Goal: Communication & Community: Answer question/provide support

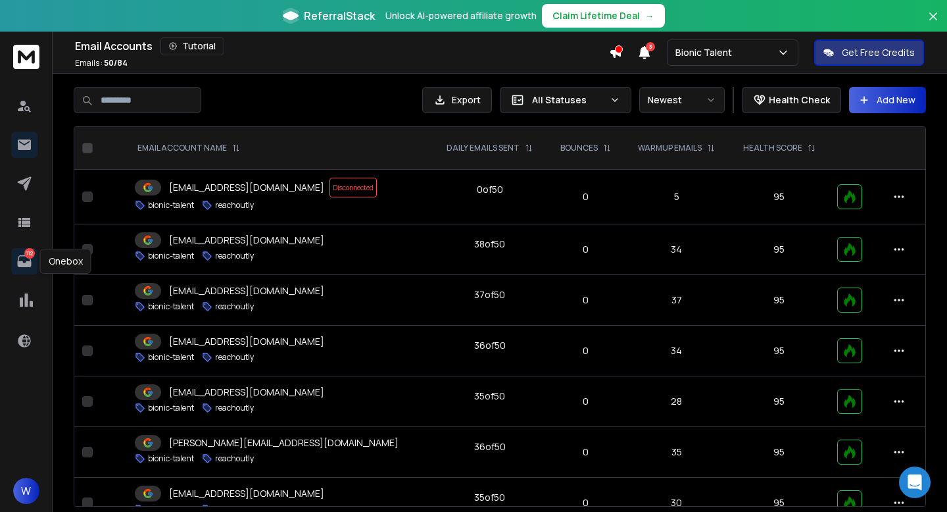
click at [23, 261] on icon at bounding box center [24, 261] width 16 height 16
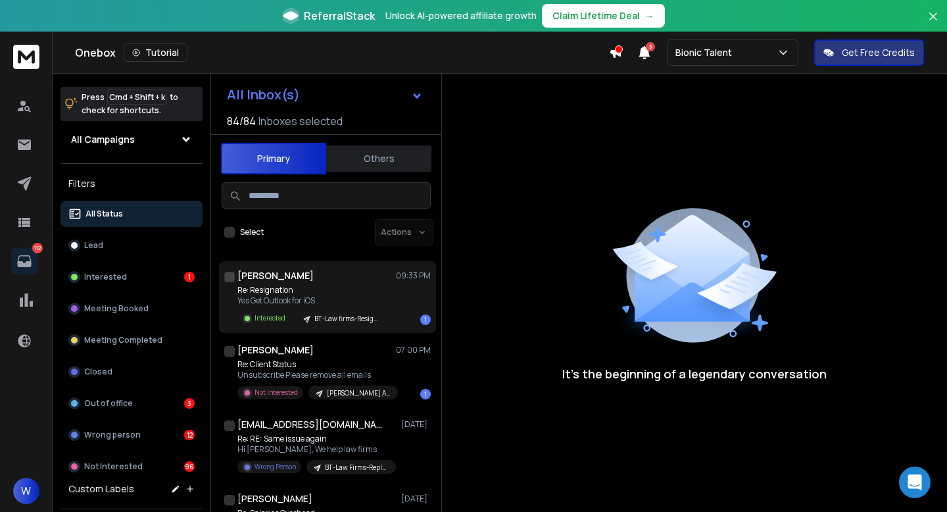
click at [359, 295] on p "Yes Get Outlook for iOS" at bounding box center [311, 300] width 148 height 11
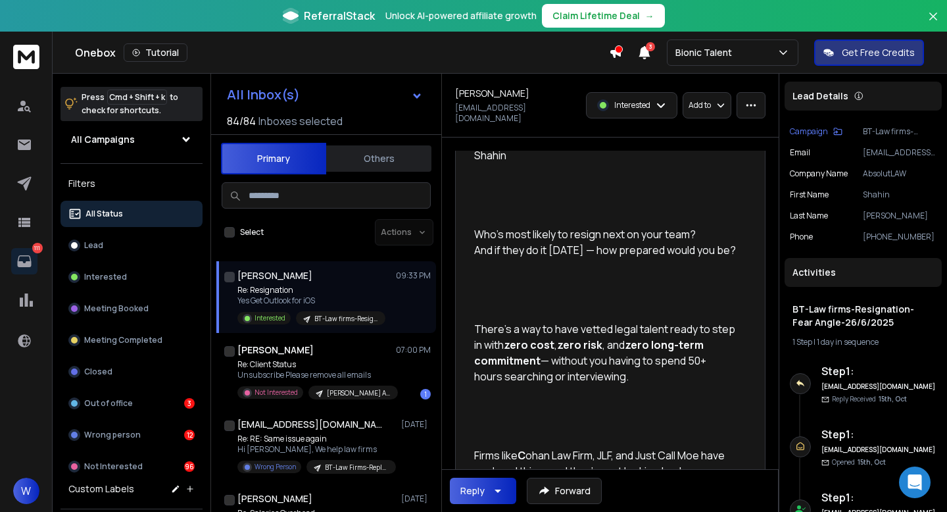
scroll to position [546, 0]
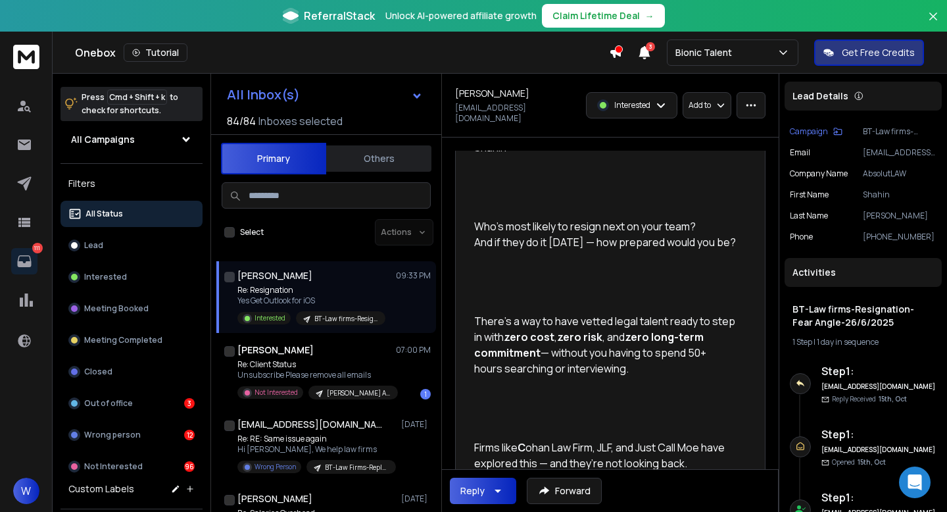
click at [609, 331] on div "There’s a way to have vetted legal talent ready to step in with zero cost , zer…" at bounding box center [605, 368] width 262 height 110
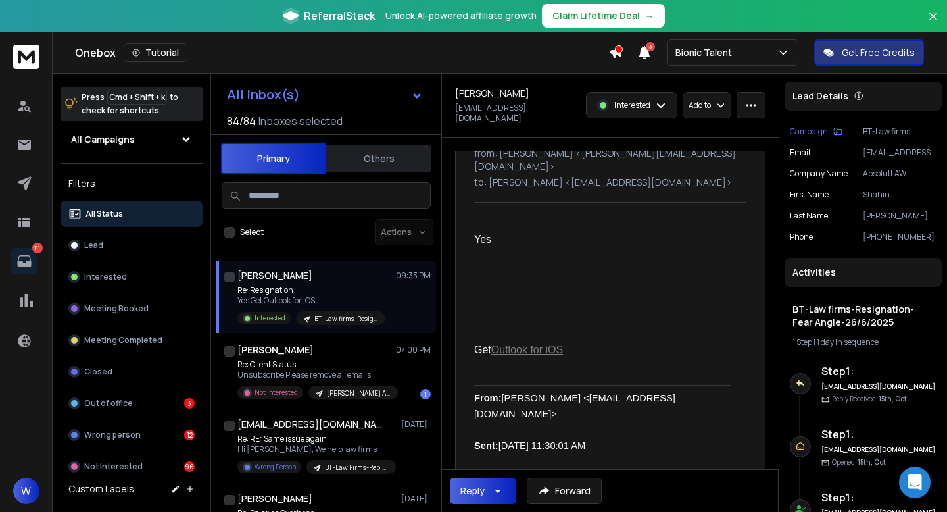
scroll to position [0, 0]
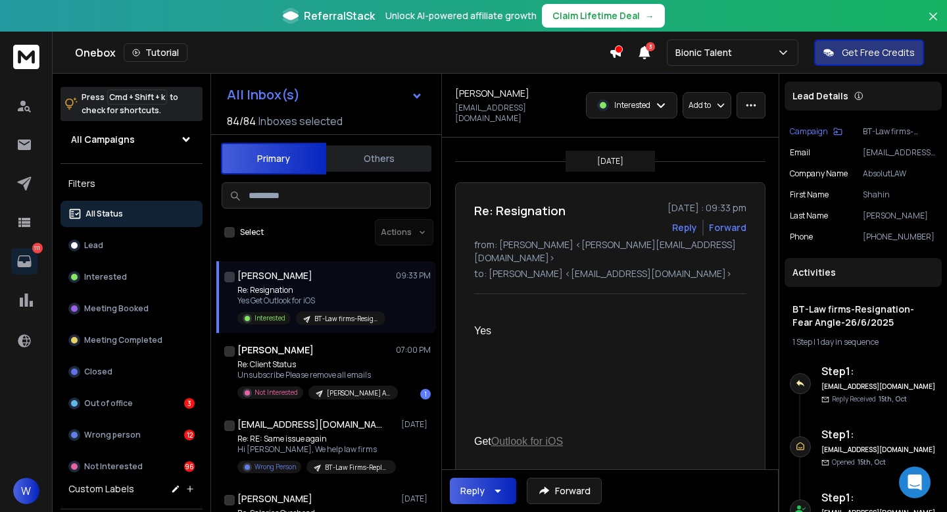
click at [610, 323] on div "Yes" at bounding box center [605, 331] width 262 height 16
click at [623, 323] on div "Yes" at bounding box center [605, 331] width 262 height 16
click at [477, 202] on h1 "Re: Resignation" at bounding box center [519, 210] width 91 height 18
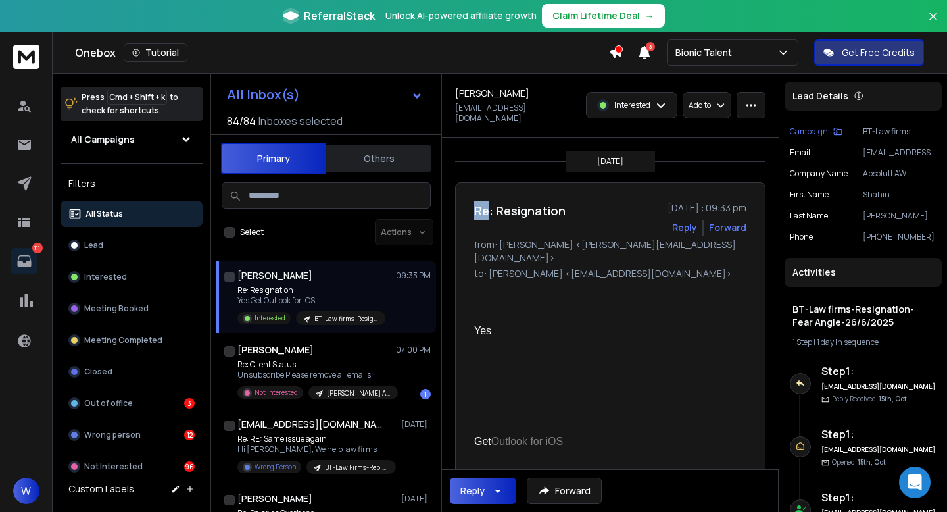
click at [477, 202] on h1 "Re: Resignation" at bounding box center [519, 210] width 91 height 18
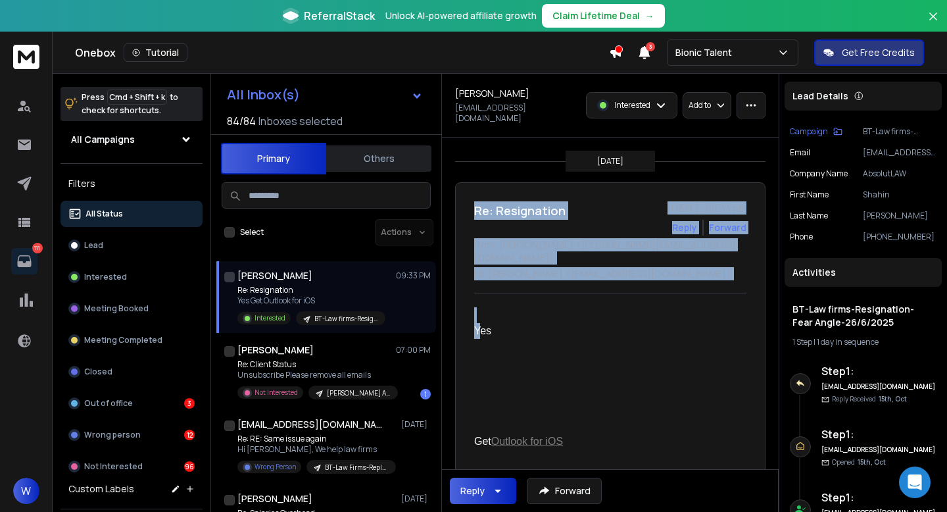
drag, startPoint x: 477, startPoint y: 202, endPoint x: 548, endPoint y: 308, distance: 128.4
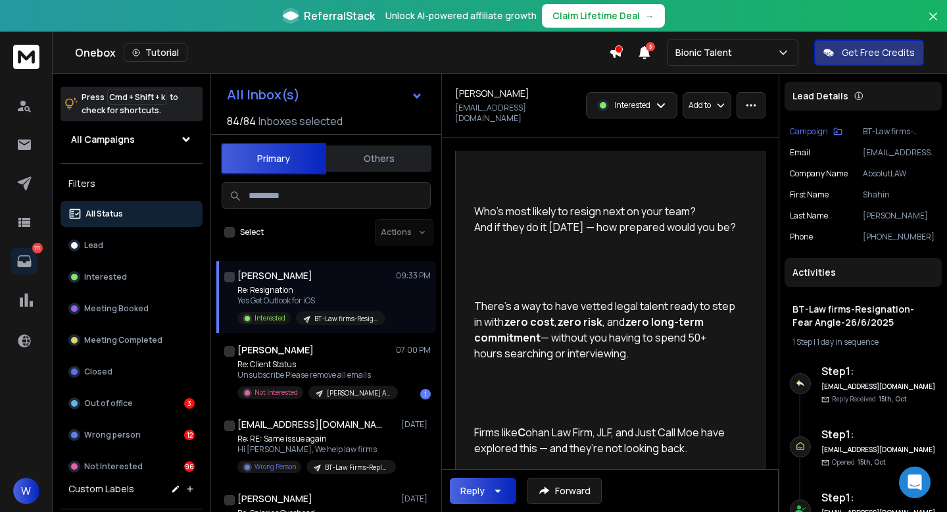
scroll to position [901, 0]
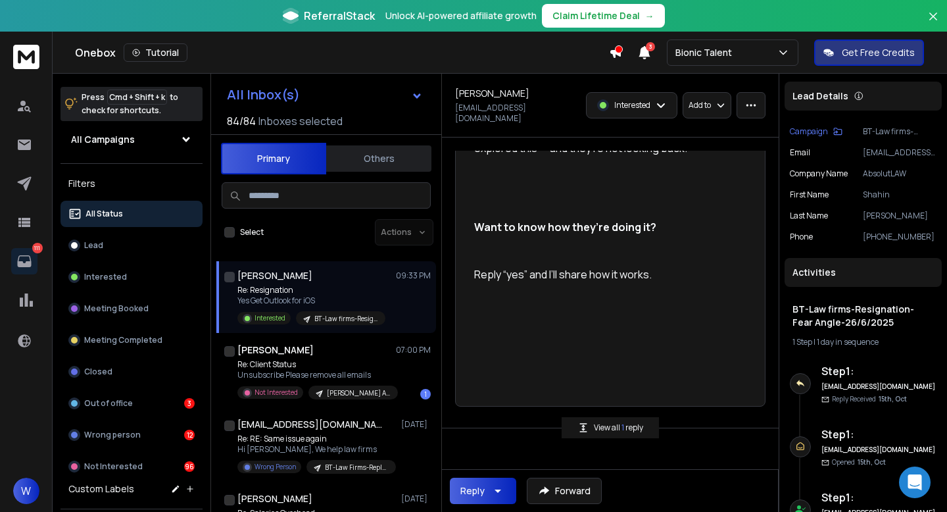
click at [672, 269] on div "Want to know how they’re doing it? Reply “yes” and I’ll share how it works." at bounding box center [605, 250] width 262 height 63
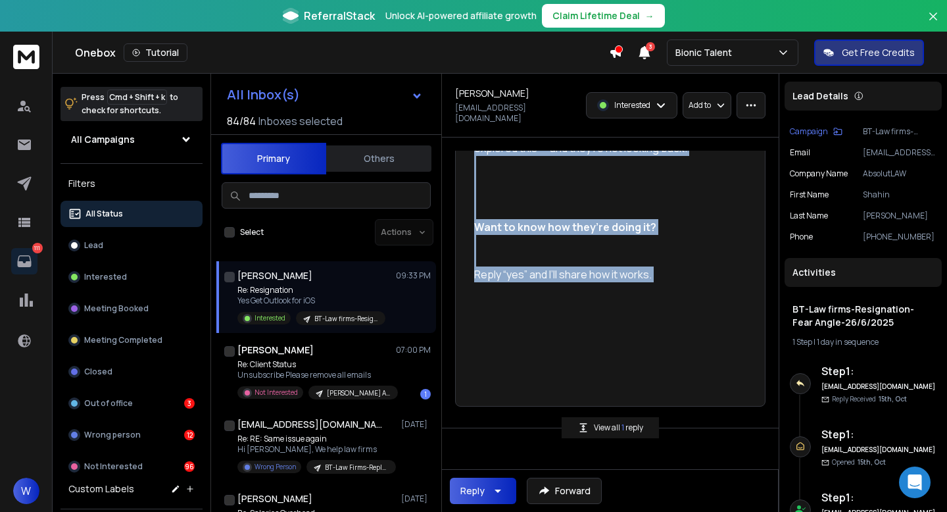
copy div "Re: Resignation [DATE] : 09:33 pm Reply Forward from: [PERSON_NAME] <[PERSON_NA…"
click at [672, 269] on div "Want to know how they’re doing it? Reply “yes” and I’ll share how it works." at bounding box center [605, 250] width 262 height 63
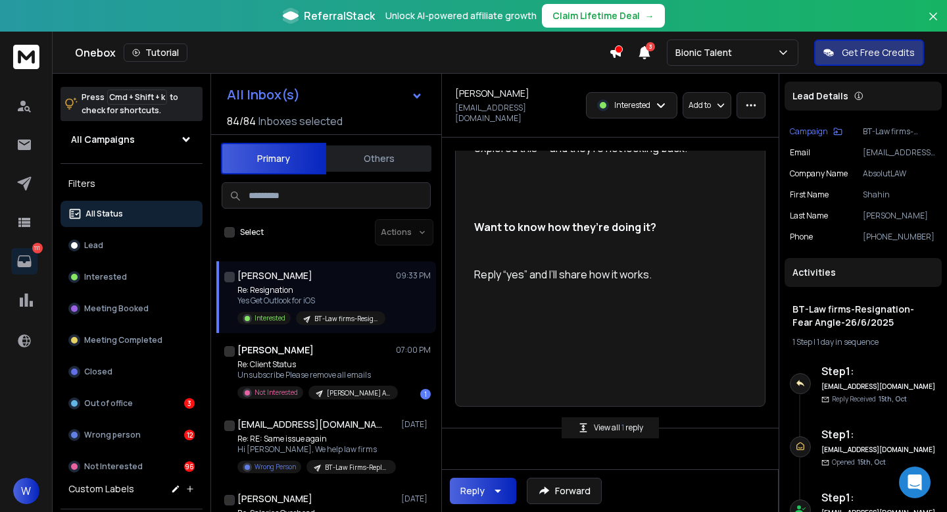
scroll to position [0, 0]
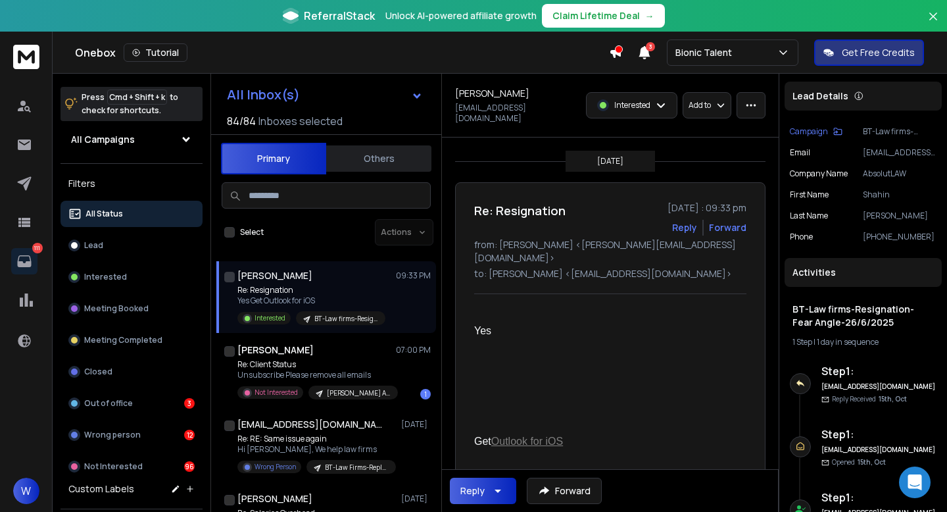
click at [413, 235] on div "Actions" at bounding box center [404, 232] width 59 height 26
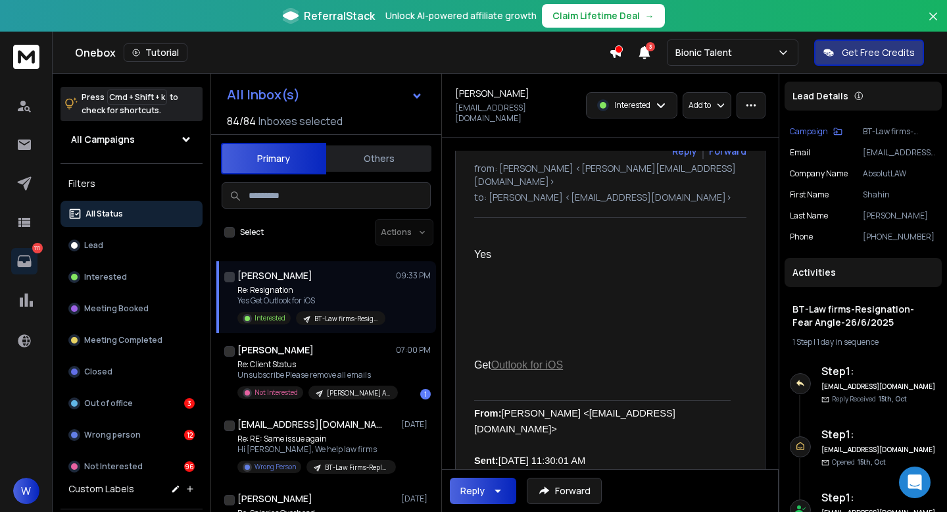
scroll to position [79, 0]
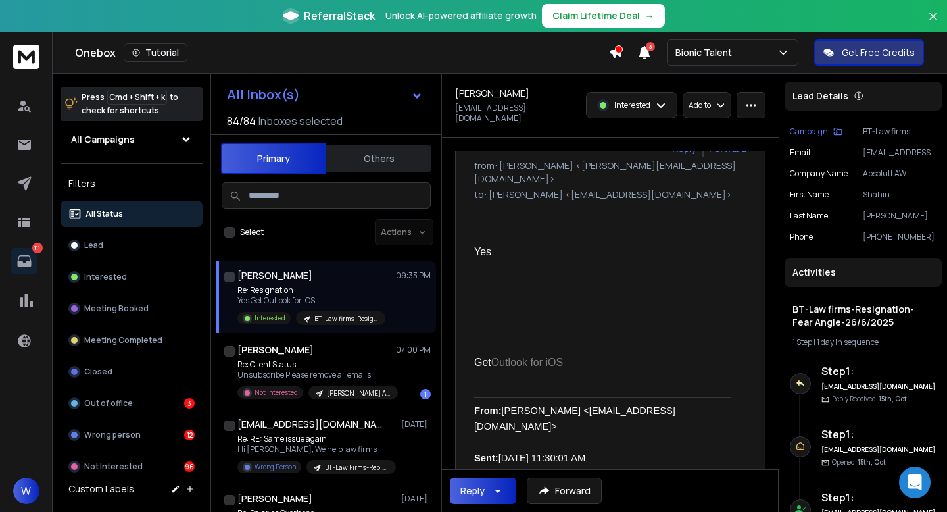
click at [411, 229] on div "Actions" at bounding box center [404, 232] width 59 height 26
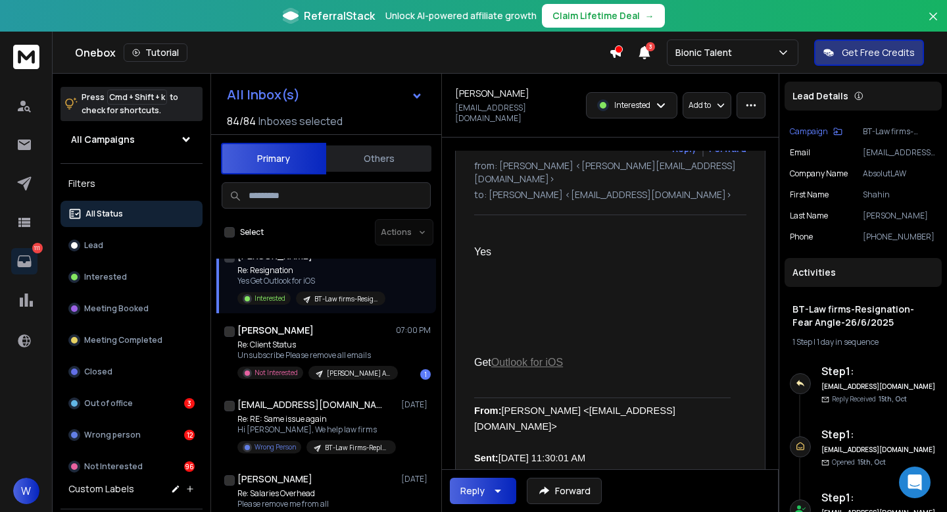
scroll to position [15, 0]
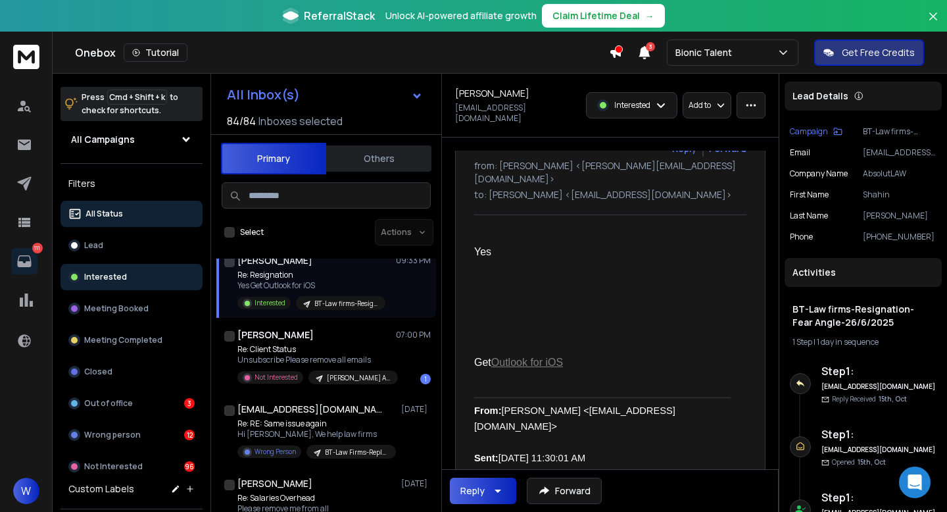
click at [78, 273] on span at bounding box center [74, 277] width 12 height 12
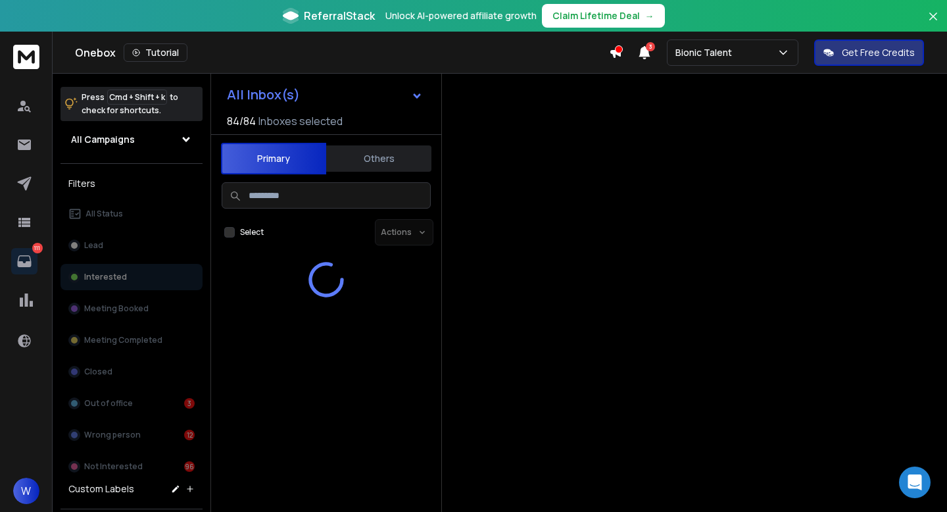
scroll to position [0, 0]
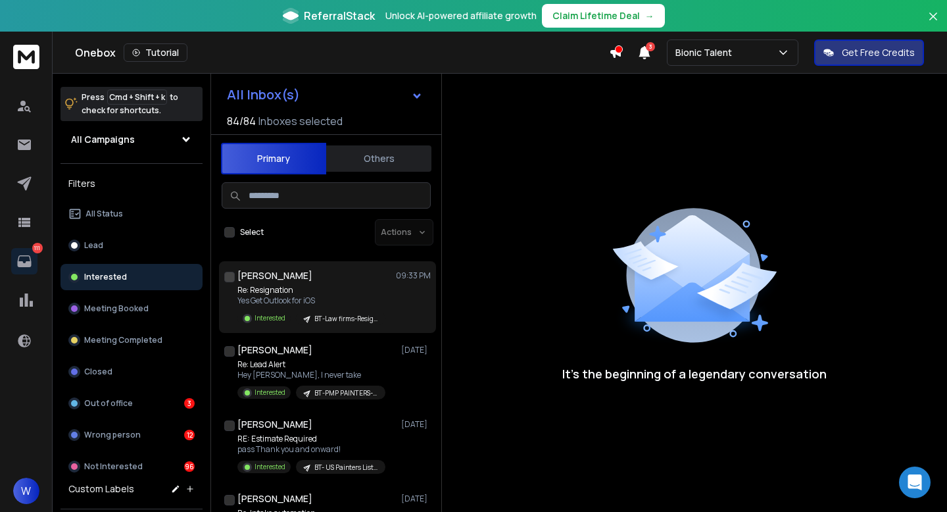
click at [327, 294] on p "Re: Resignation" at bounding box center [311, 290] width 148 height 11
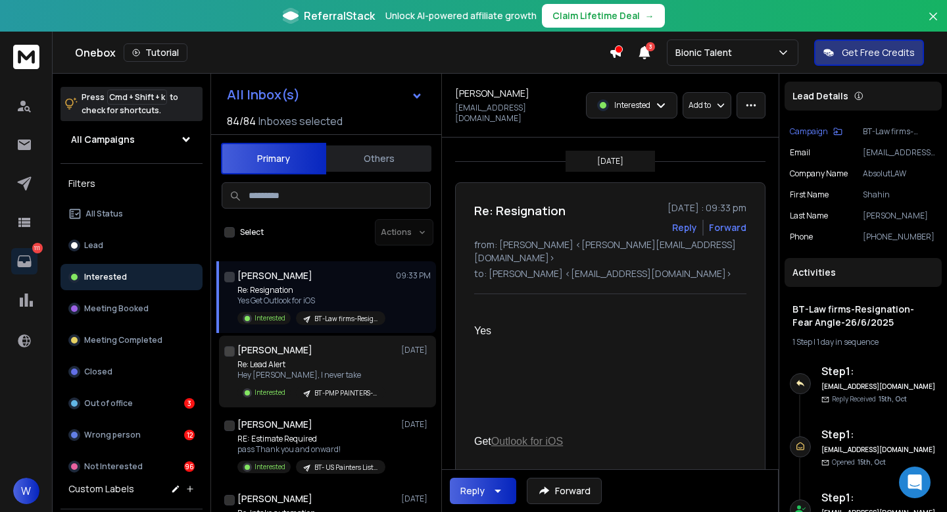
click at [329, 362] on p "Re: Lead Alert" at bounding box center [311, 364] width 148 height 11
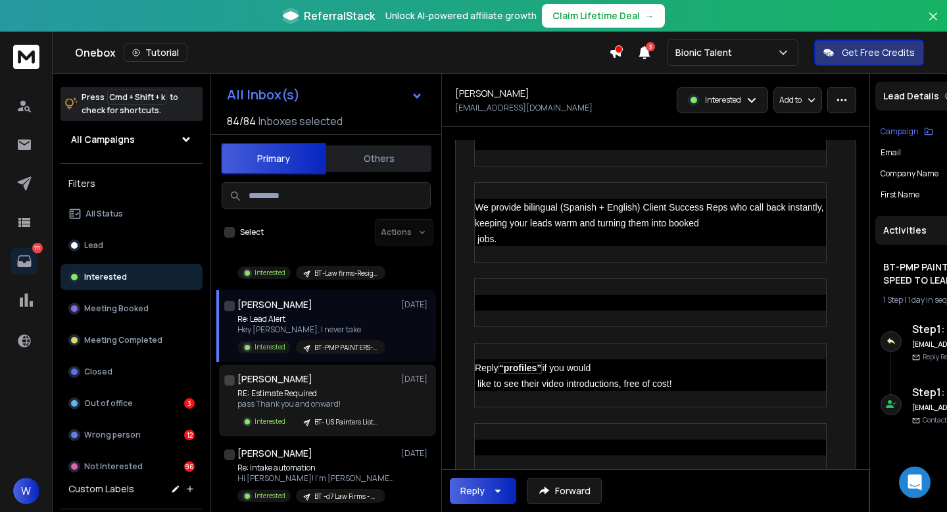
scroll to position [45, 0]
click at [352, 397] on p "RE: Estimate Required" at bounding box center [311, 394] width 148 height 11
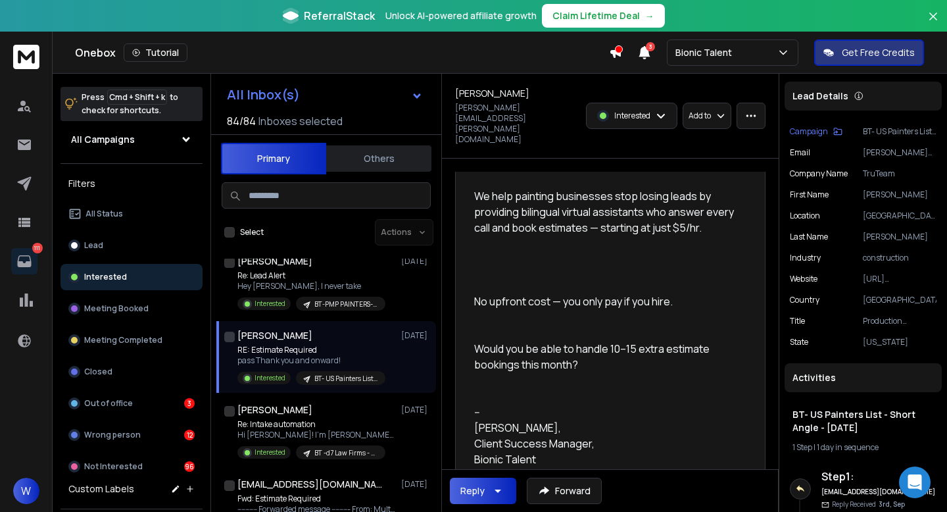
scroll to position [95, 0]
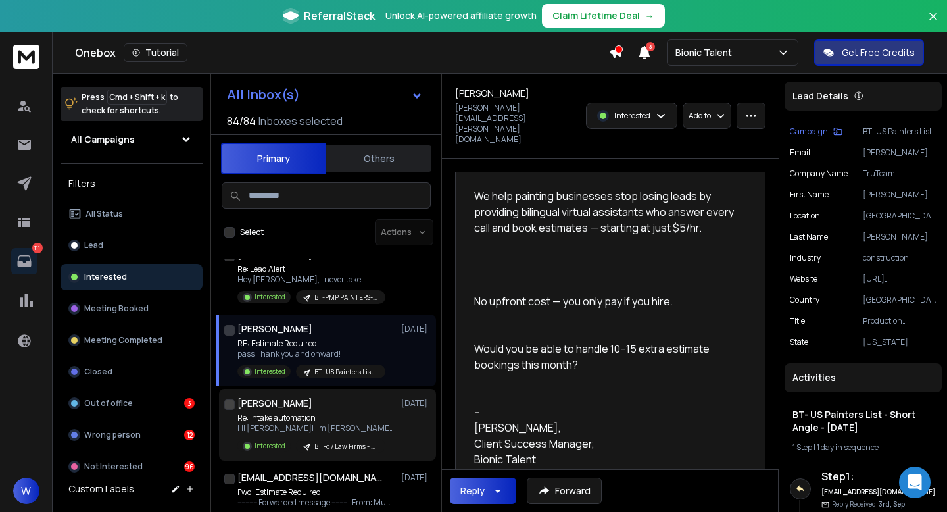
click at [368, 416] on p "Re: Intake automation" at bounding box center [316, 417] width 158 height 11
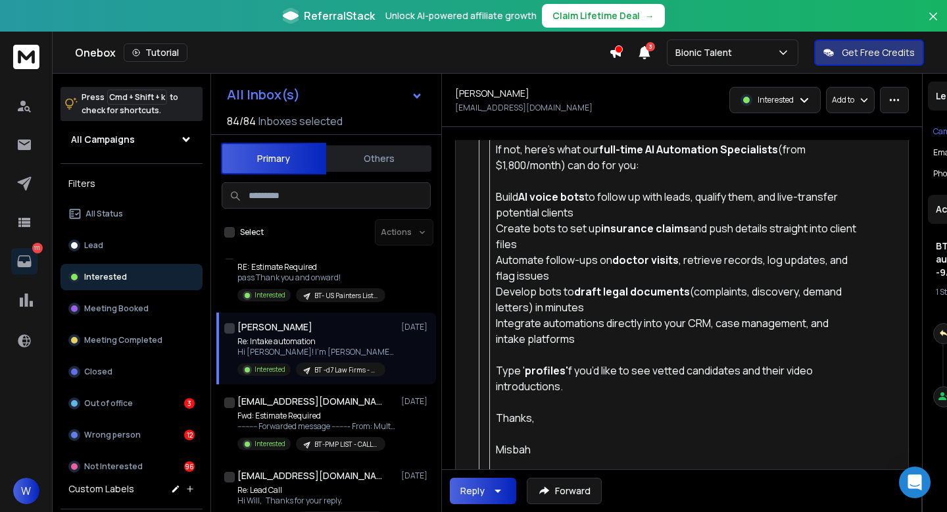
scroll to position [174, 0]
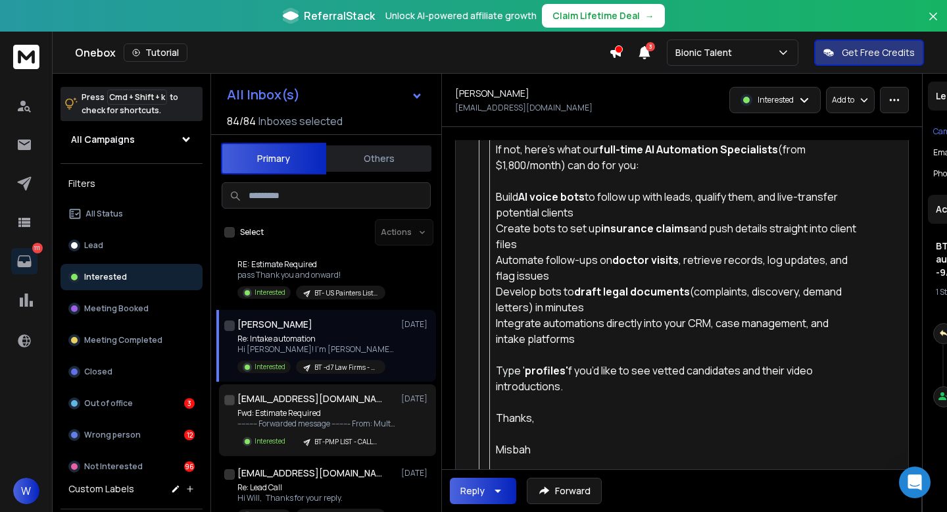
click at [349, 412] on p "Fwd: Estimate Required" at bounding box center [316, 413] width 158 height 11
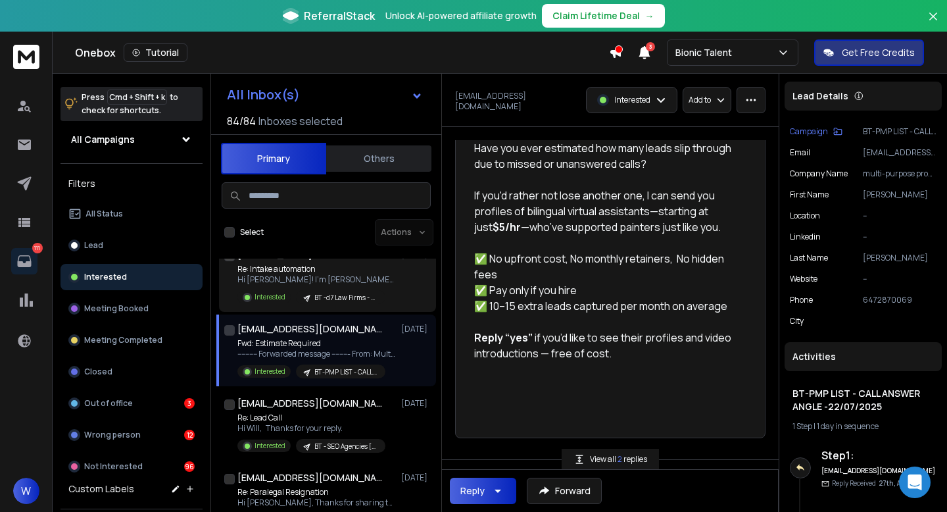
scroll to position [283, 0]
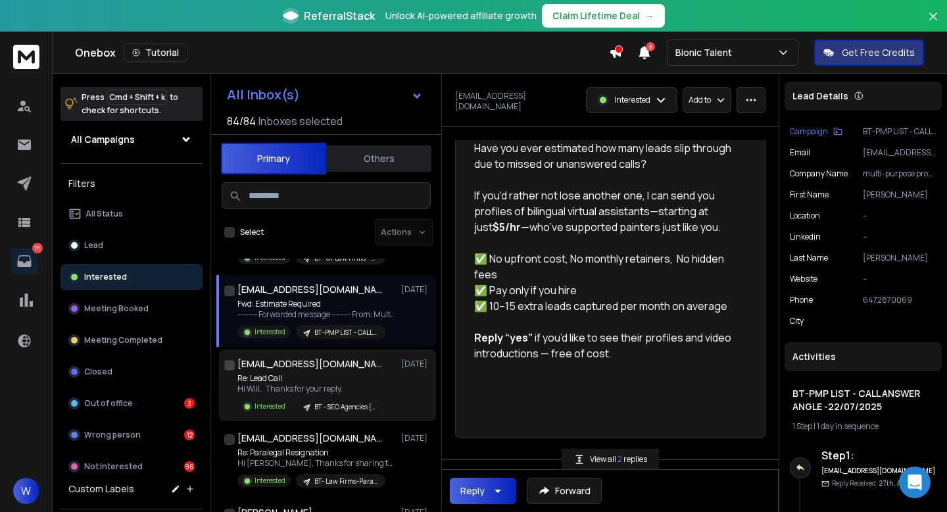
click at [358, 370] on div "[EMAIL_ADDRESS][DOMAIN_NAME] [DATE] Re: Lead Call Hi [PERSON_NAME], Thanks for …" at bounding box center [333, 385] width 193 height 56
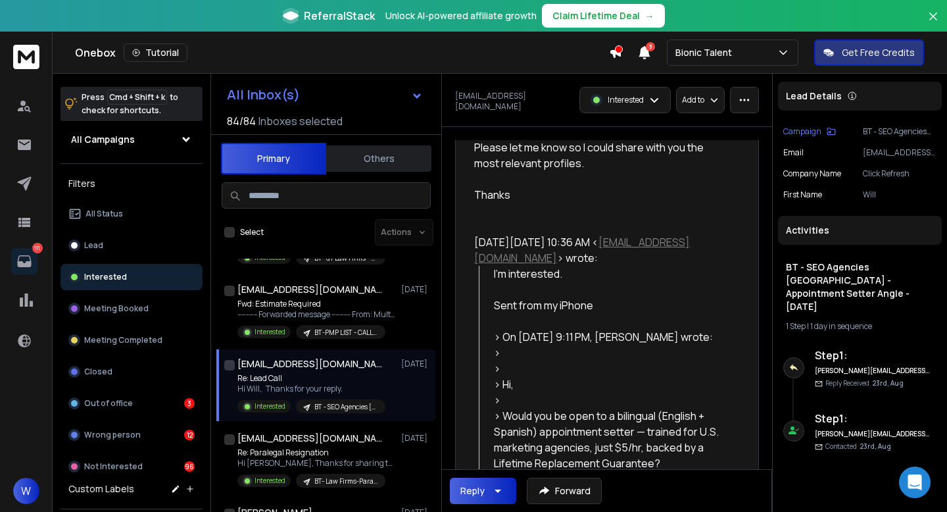
scroll to position [324, 0]
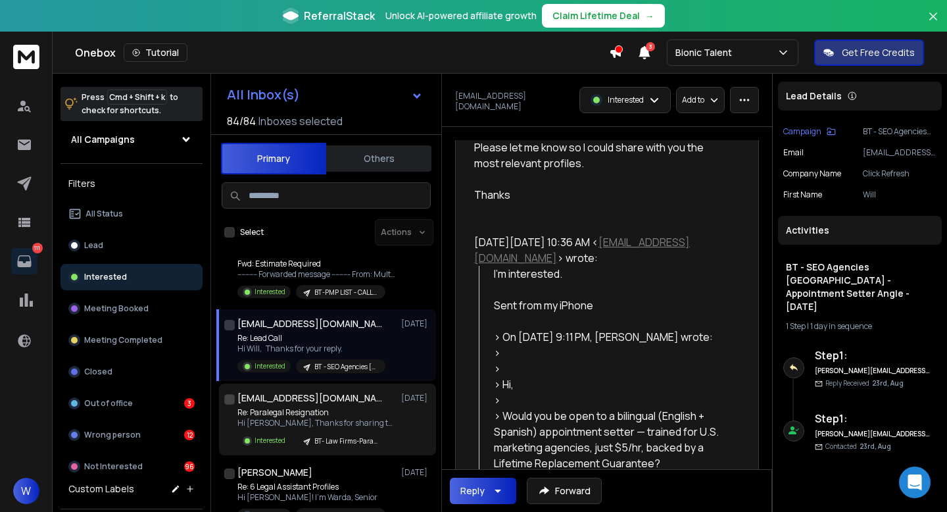
click at [334, 412] on p "Re: Paralegal Resignation" at bounding box center [316, 412] width 158 height 11
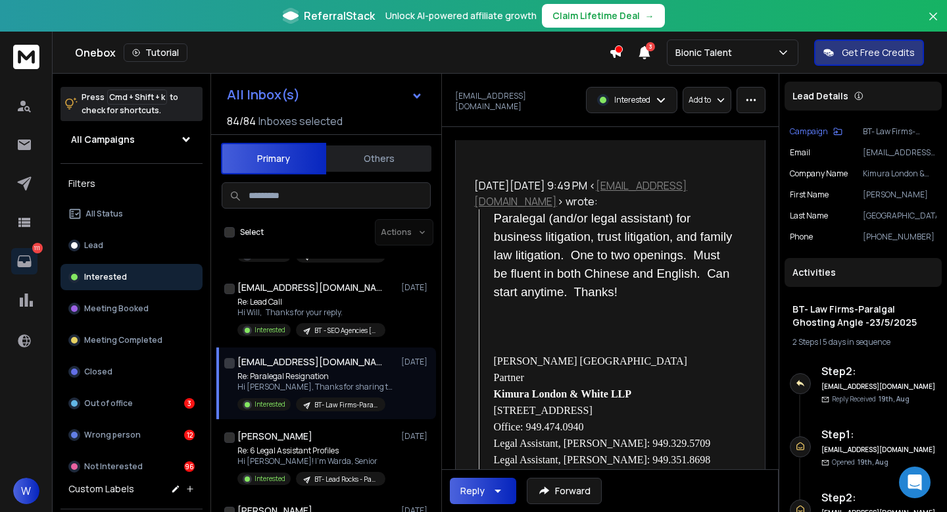
scroll to position [360, 0]
click at [352, 379] on p "Re: Paralegal Resignation" at bounding box center [316, 375] width 158 height 11
click at [350, 374] on p "Re: Paralegal Resignation" at bounding box center [316, 375] width 158 height 11
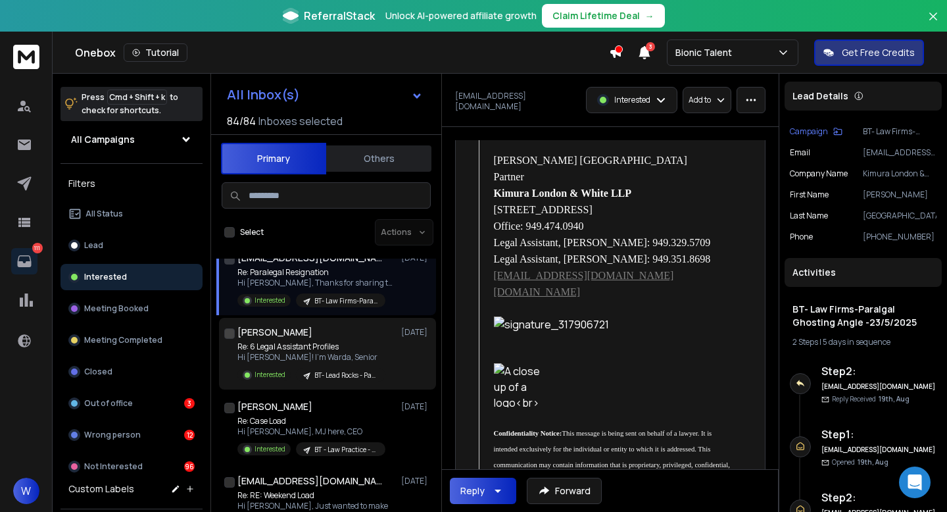
scroll to position [0, 0]
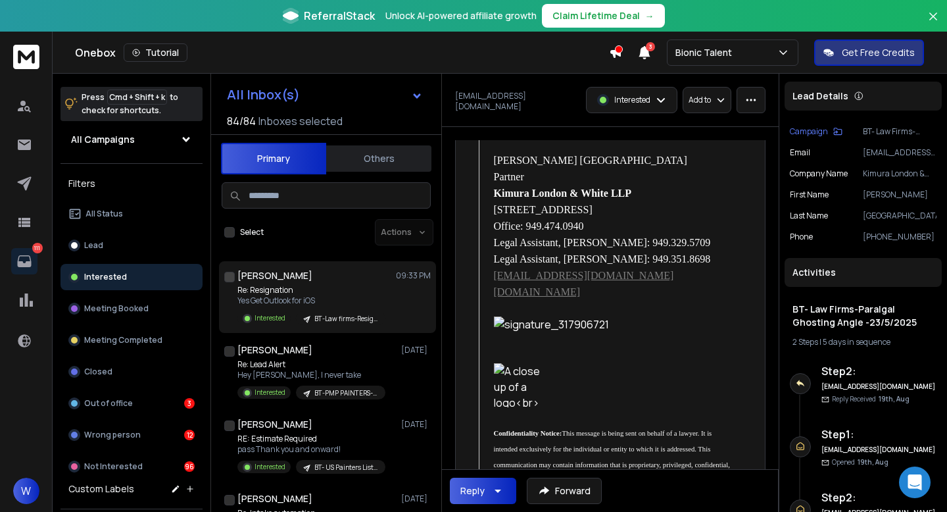
click at [338, 285] on p "Re: Resignation" at bounding box center [311, 290] width 148 height 11
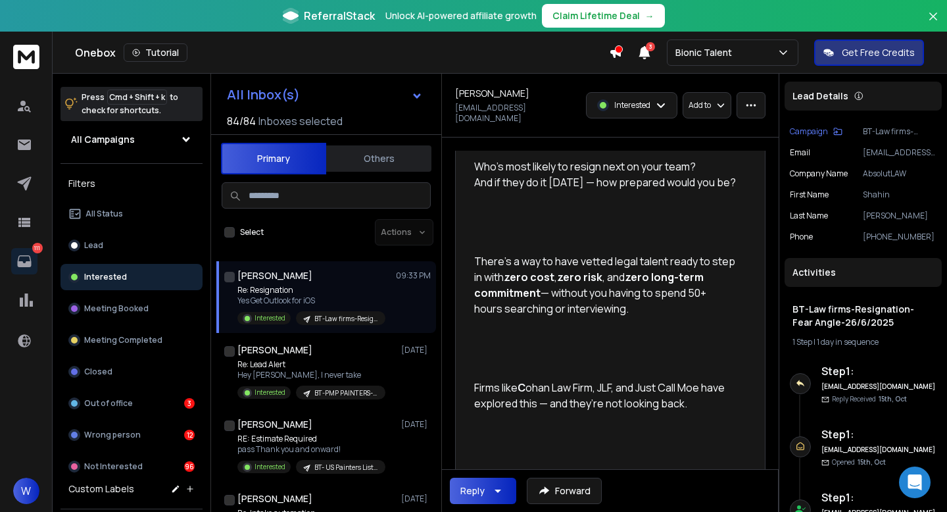
click at [472, 498] on div "Reply" at bounding box center [482, 491] width 45 height 16
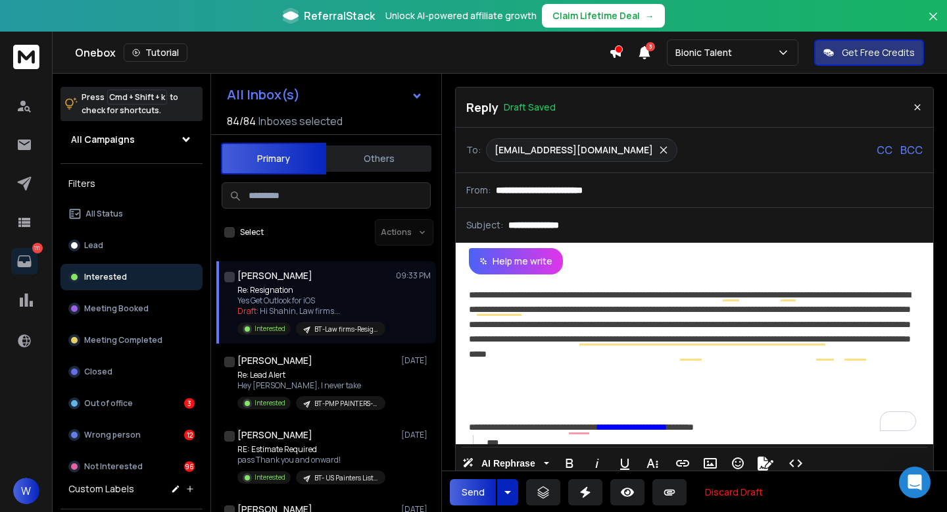
click at [514, 295] on div "**********" at bounding box center [692, 331] width 447 height 88
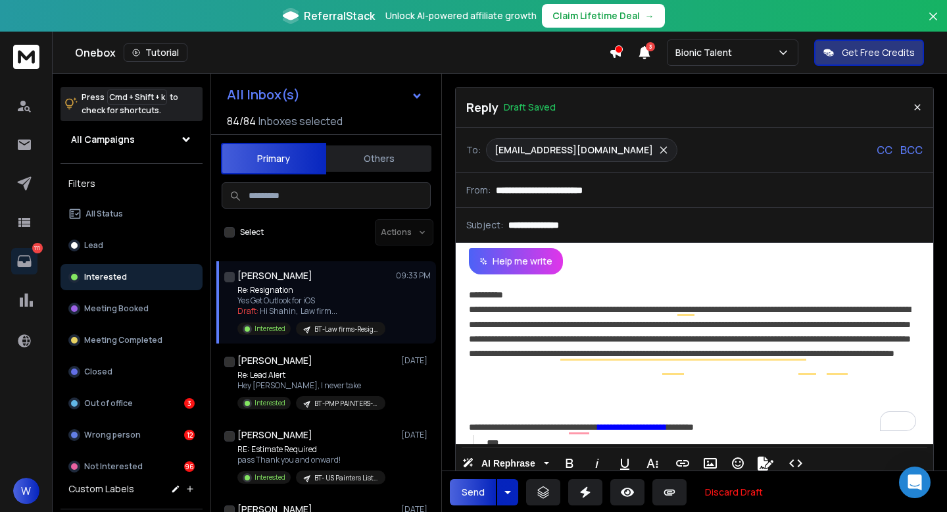
click at [919, 324] on div "**********" at bounding box center [692, 359] width 473 height 170
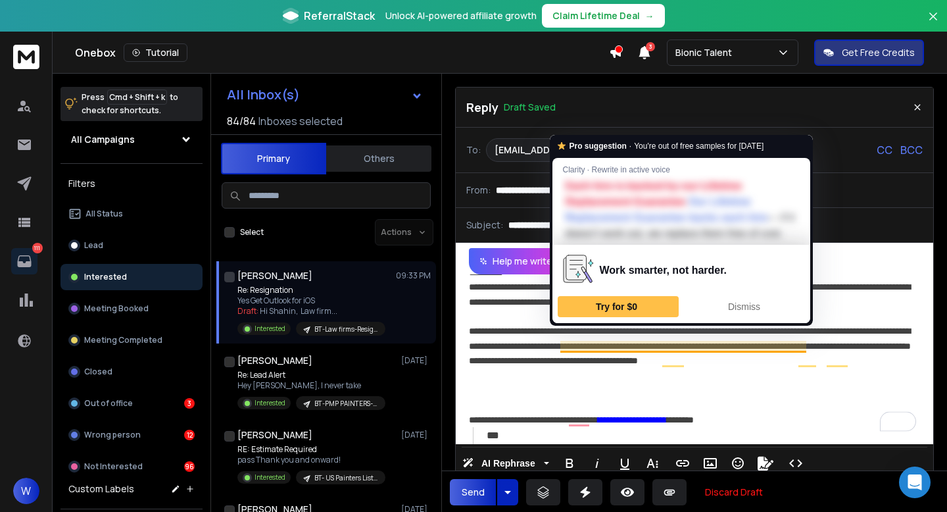
click at [819, 348] on div "**********" at bounding box center [692, 346] width 447 height 44
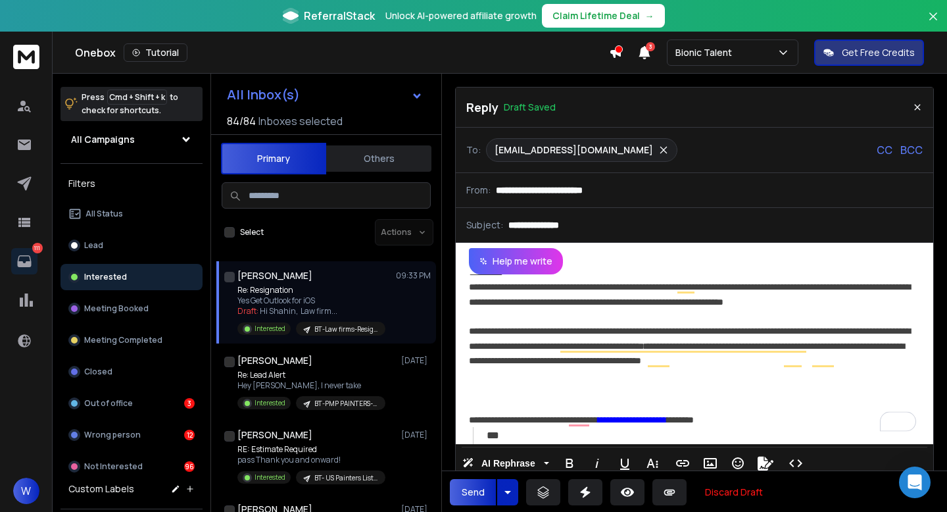
click at [589, 388] on div "To enrich screen reader interactions, please activate Accessibility in Grammarl…" at bounding box center [692, 390] width 447 height 14
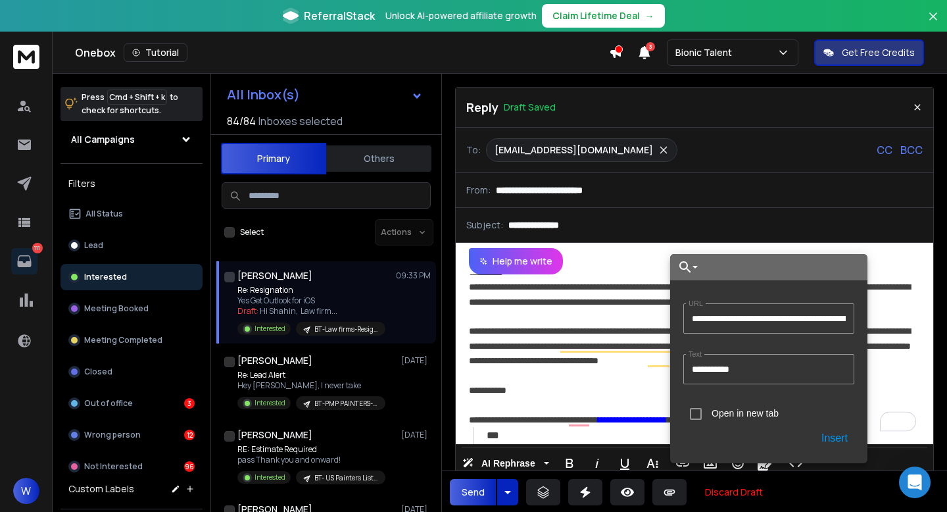
scroll to position [0, 137]
type input "**********"
click at [833, 435] on button "Insert" at bounding box center [834, 438] width 39 height 24
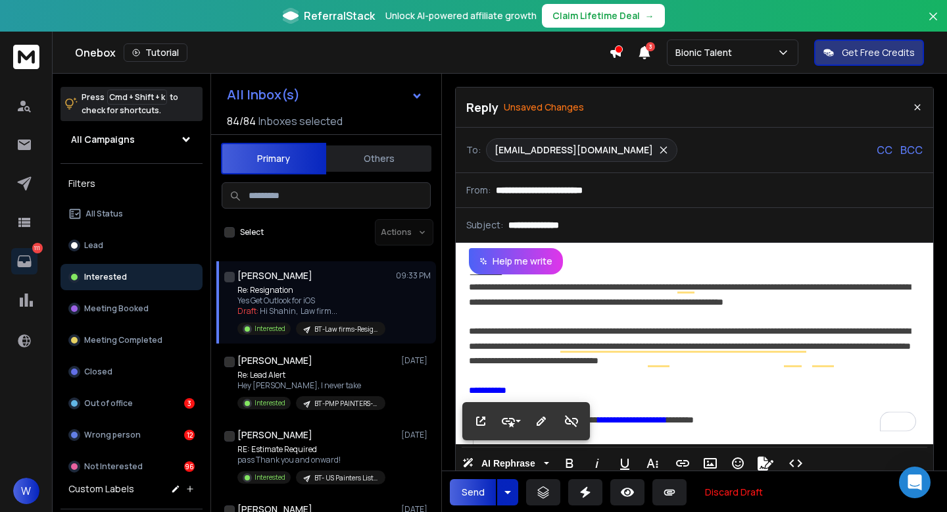
click at [617, 370] on div "To enrich screen reader interactions, please activate Accessibility in Grammarl…" at bounding box center [692, 375] width 447 height 14
click at [676, 376] on div "**********" at bounding box center [692, 353] width 447 height 59
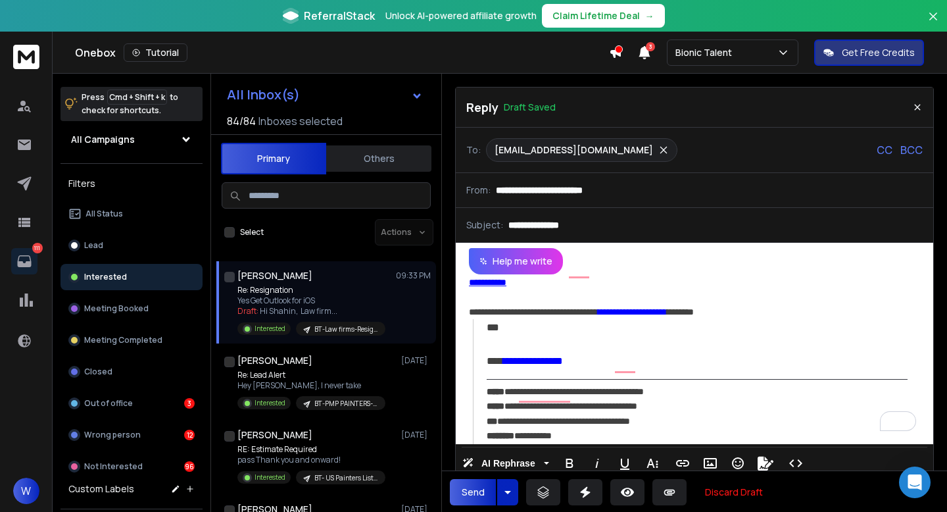
scroll to position [170, 0]
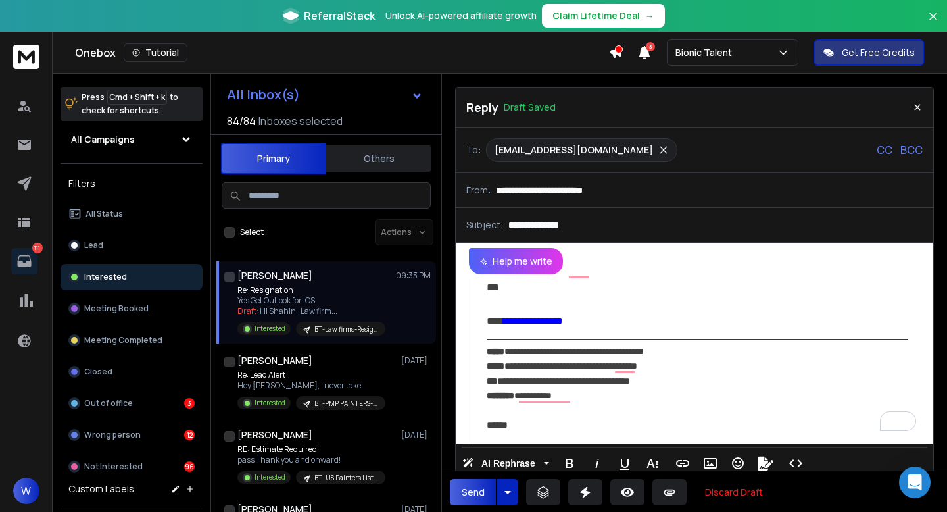
click at [468, 491] on button "Send" at bounding box center [473, 492] width 46 height 26
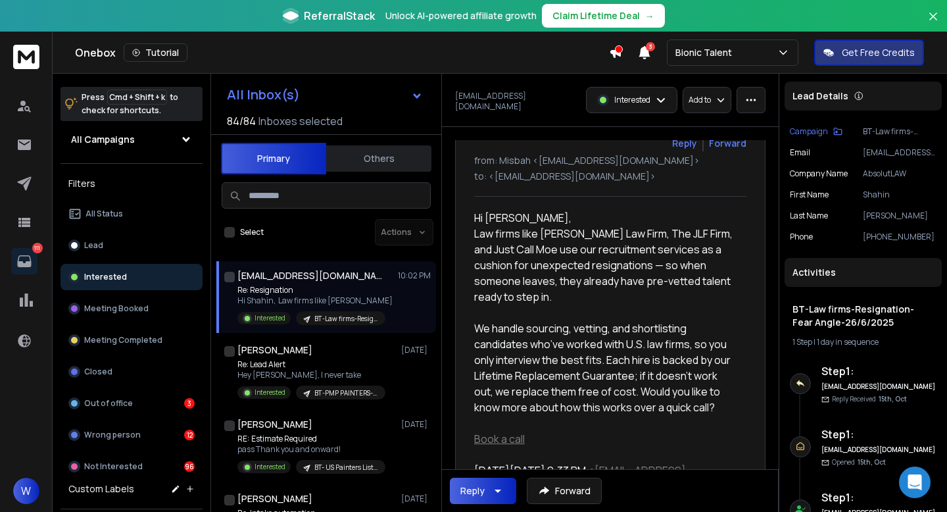
scroll to position [0, 0]
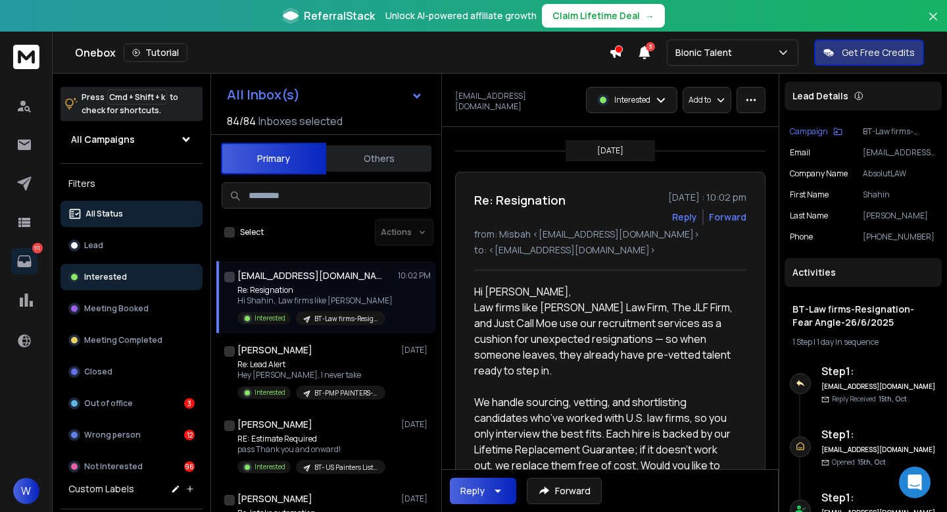
click at [123, 216] on button "All Status" at bounding box center [132, 214] width 142 height 26
